Goal: Check status: Check status

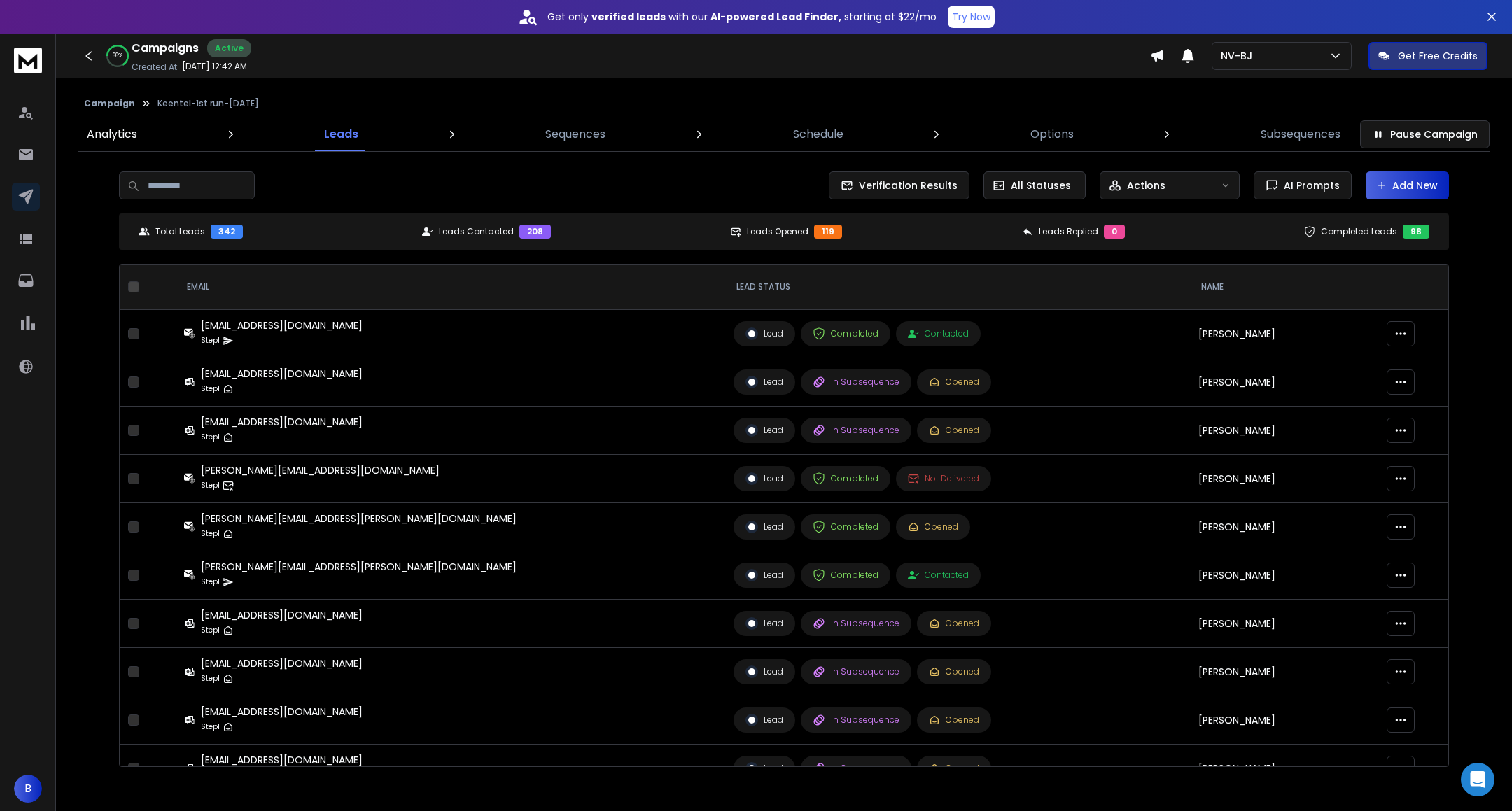
click at [118, 126] on p "Analytics" at bounding box center [112, 135] width 50 height 17
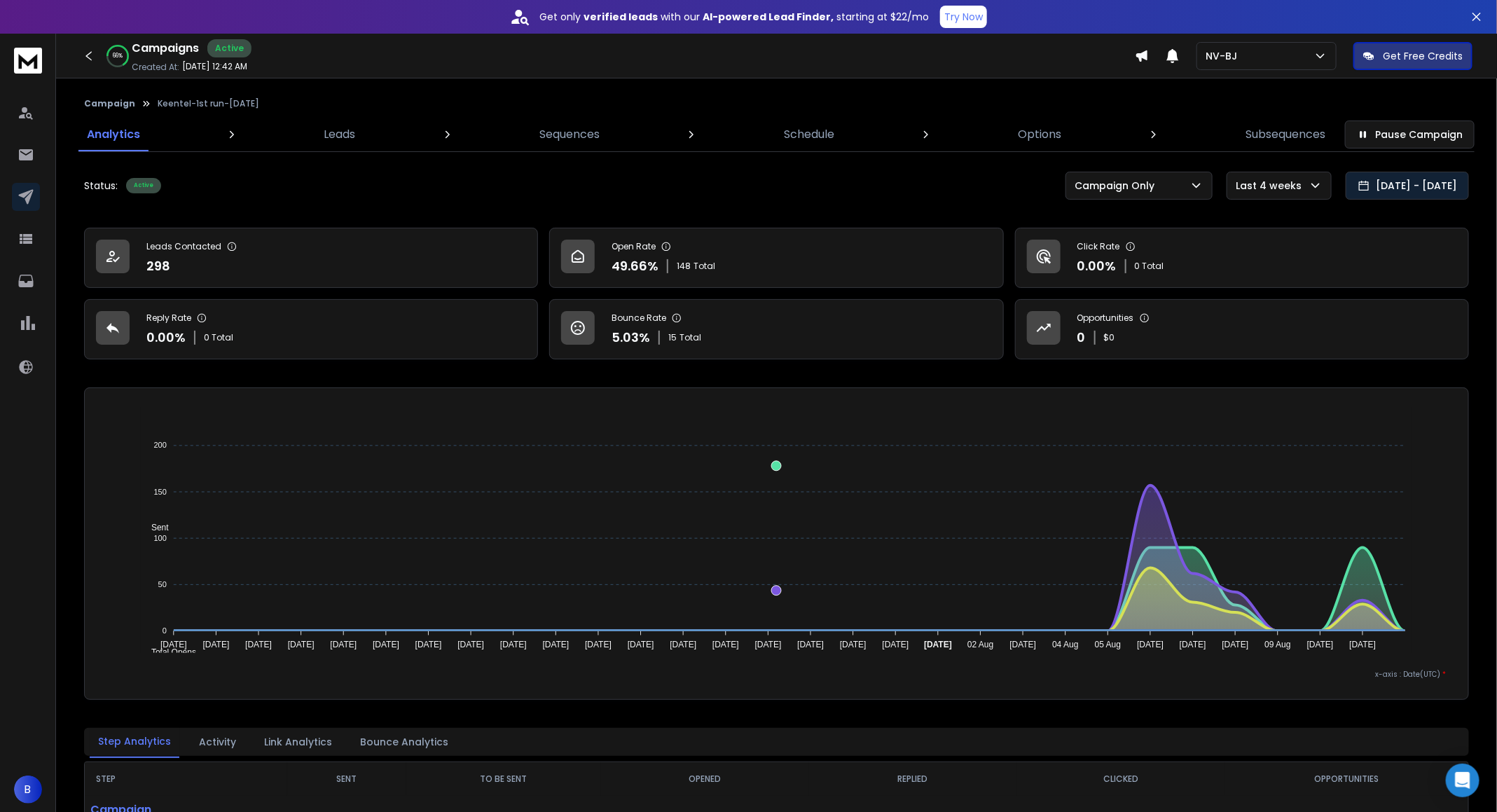
click at [1401, 187] on button "[DATE] - [DATE]" at bounding box center [1408, 186] width 123 height 28
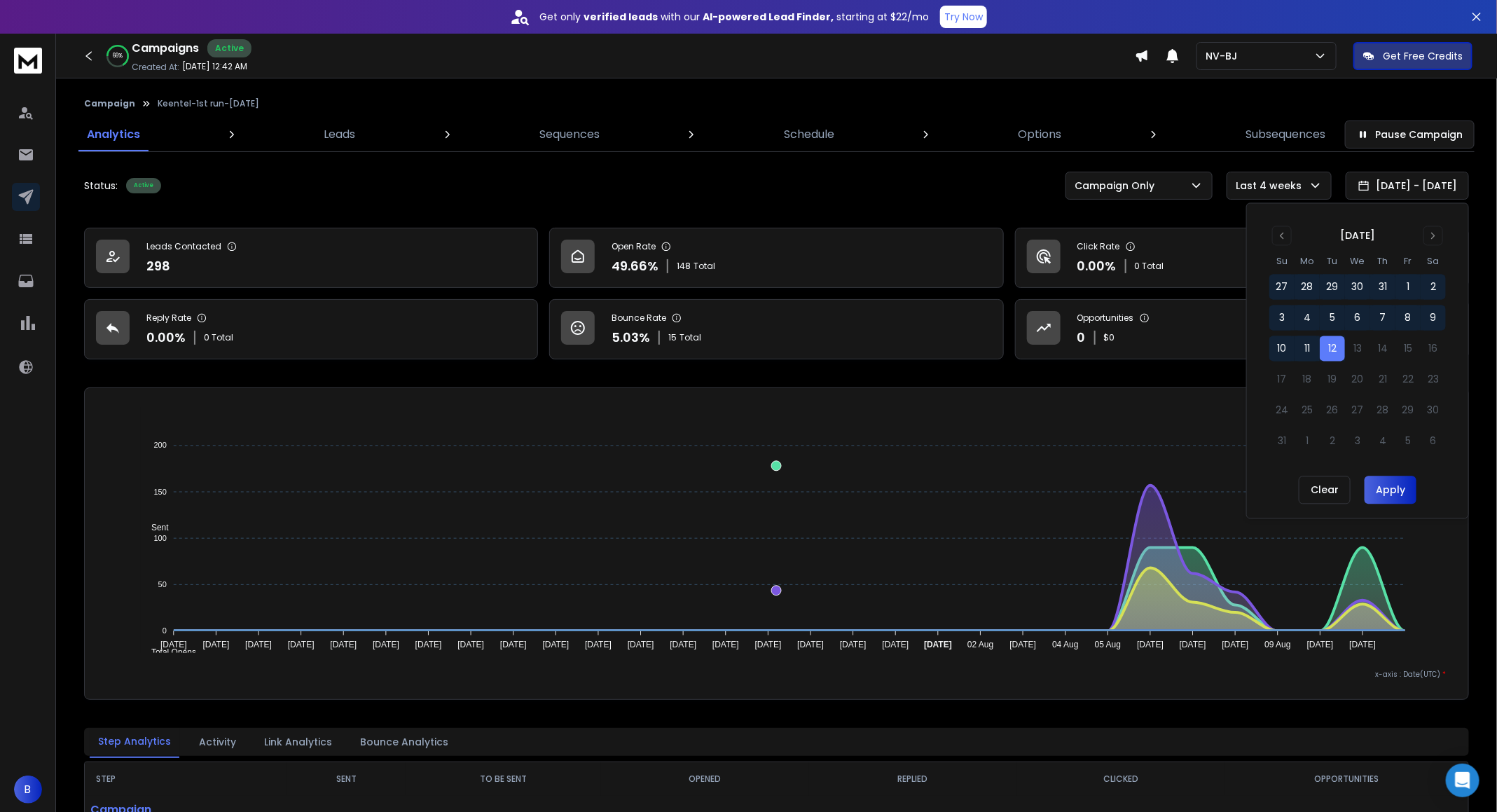
click at [1310, 343] on button "11" at bounding box center [1307, 349] width 25 height 25
click at [1283, 343] on button "10" at bounding box center [1282, 349] width 25 height 25
click at [1319, 345] on button "11" at bounding box center [1307, 349] width 25 height 25
click at [1310, 348] on button "11" at bounding box center [1307, 349] width 25 height 25
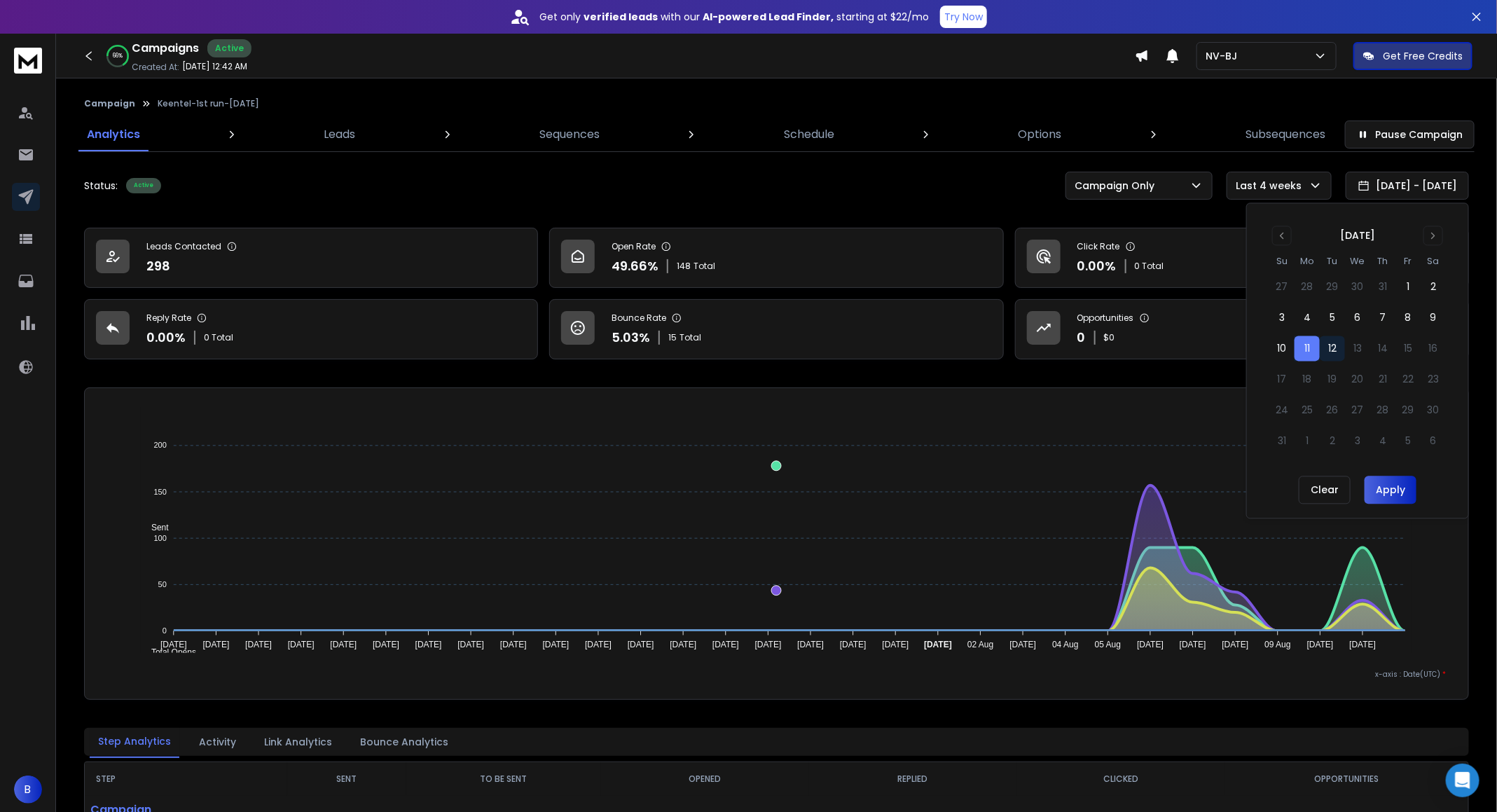
click at [1310, 348] on button "11" at bounding box center [1307, 349] width 25 height 25
click at [1306, 348] on button "11" at bounding box center [1307, 349] width 25 height 25
click at [1382, 481] on button "Apply" at bounding box center [1391, 490] width 52 height 28
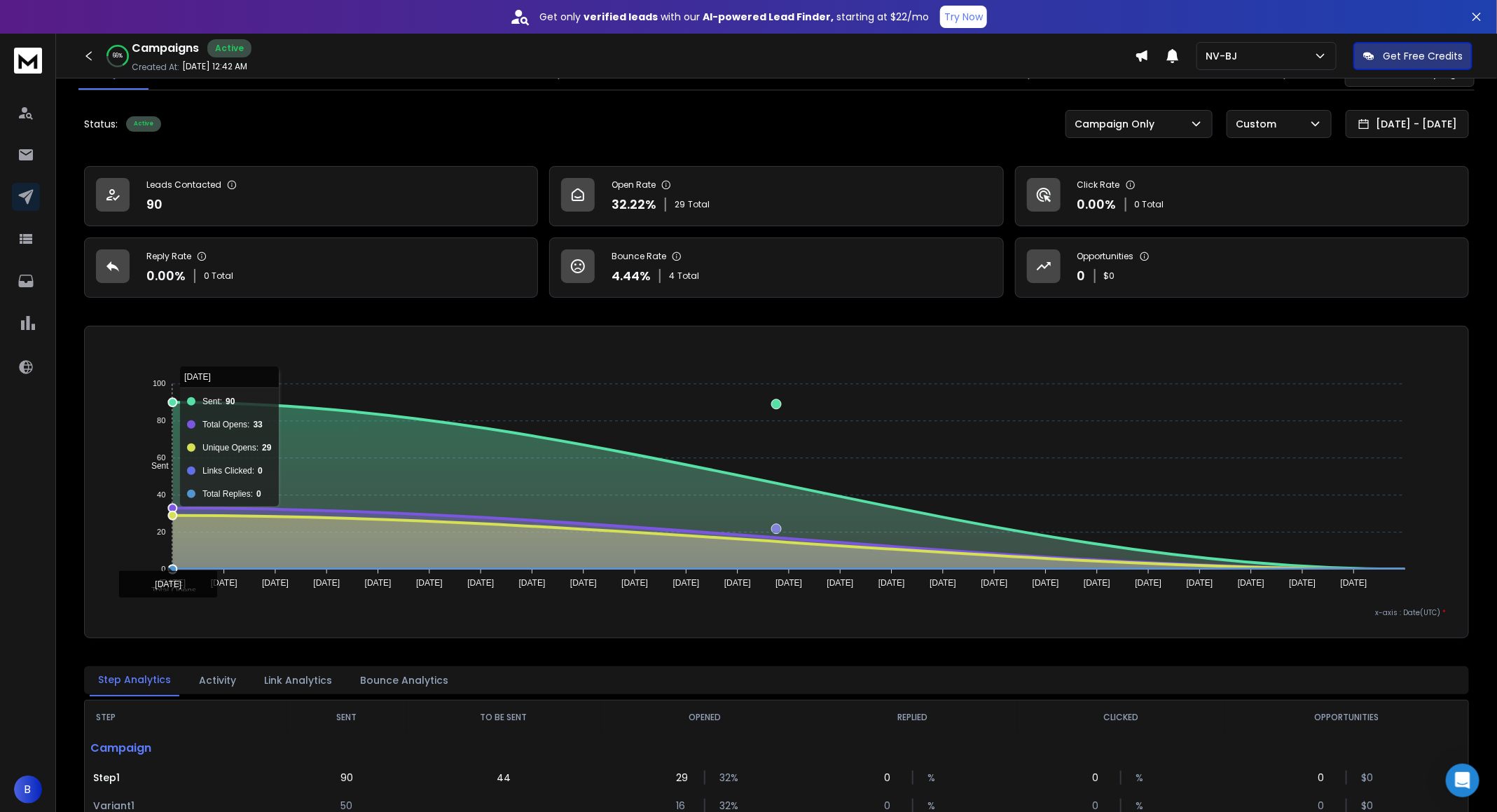
scroll to position [126, 0]
